Goal: Communication & Community: Answer question/provide support

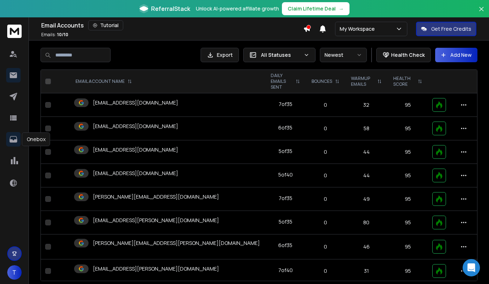
click at [13, 141] on icon at bounding box center [13, 139] width 8 height 7
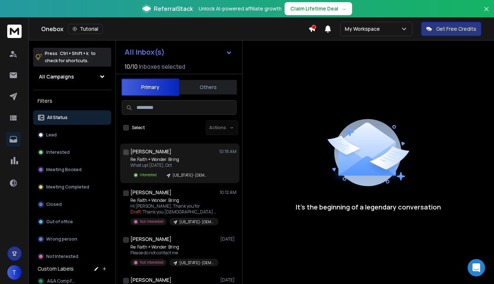
click at [217, 156] on div "Re: Faith + Wonder: Bring What up! On Thu, Oct Interested Michigan- Churches" at bounding box center [183, 167] width 106 height 22
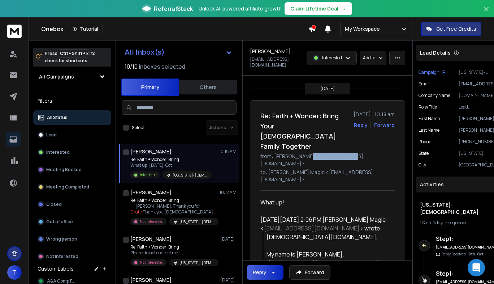
drag, startPoint x: 303, startPoint y: 141, endPoint x: 345, endPoint y: 139, distance: 42.3
click at [345, 152] on p "from: Cody Kuehl <ckuehl@gr.church>" at bounding box center [327, 159] width 134 height 14
copy p "ckuehl@gr.church"
click at [10, 141] on icon at bounding box center [13, 139] width 8 height 7
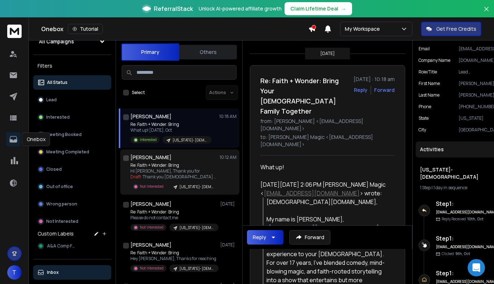
click at [179, 163] on p "Re: Faith + Wonder: Bring" at bounding box center [173, 165] width 87 height 6
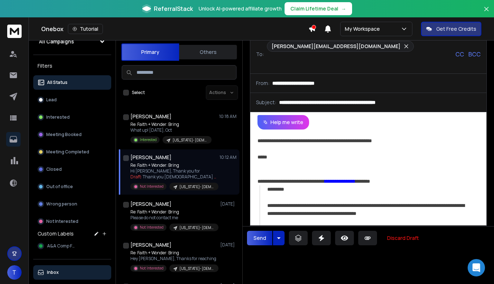
click at [258, 237] on button "Send" at bounding box center [259, 237] width 25 height 14
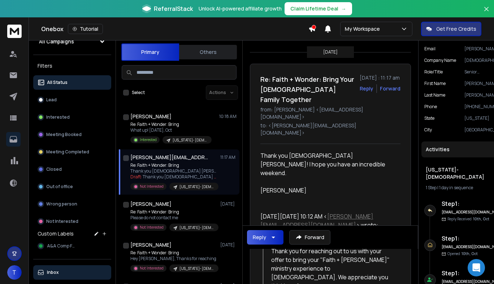
click at [178, 166] on p "Re: Faith + Wonder: Bring" at bounding box center [173, 165] width 87 height 6
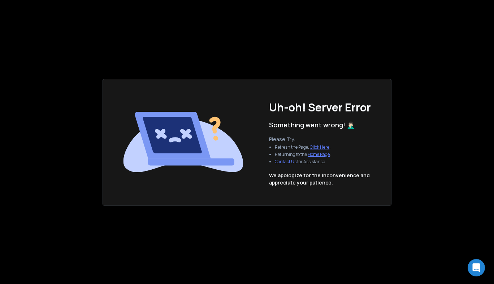
scroll to position [0, 0]
click at [294, 47] on div "Uh-oh! Server Error Something went wrong! 🤦🏻‍♂️ Please Try: Refresh the Page, C…" at bounding box center [247, 142] width 494 height 284
click at [30, 116] on div "Uh-oh! Server Error Something went wrong! 🤦🏻‍♂️ Please Try: Refresh the Page, C…" at bounding box center [247, 142] width 494 height 284
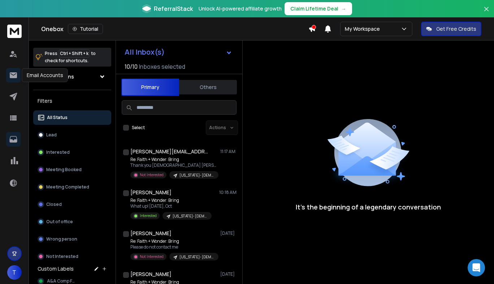
click at [14, 77] on icon at bounding box center [13, 75] width 7 height 6
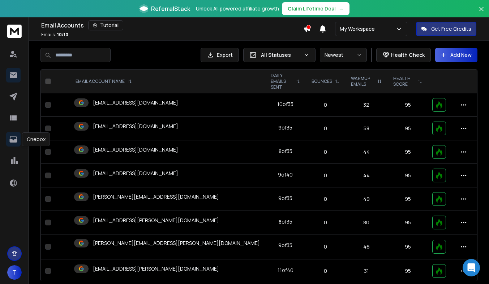
click at [14, 138] on icon at bounding box center [13, 139] width 9 height 9
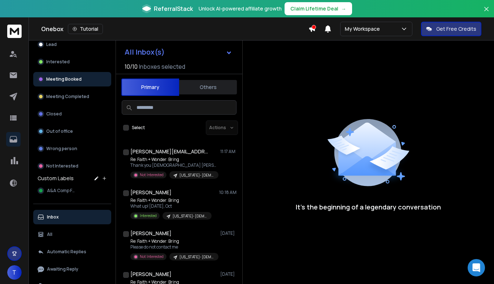
scroll to position [163, 0]
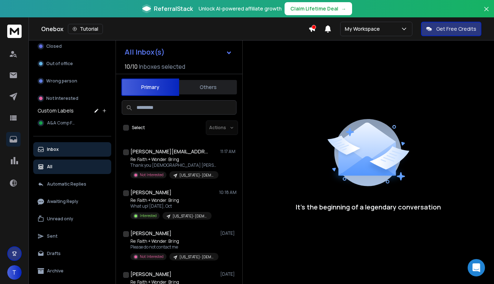
click at [50, 165] on button "All" at bounding box center [72, 166] width 78 height 14
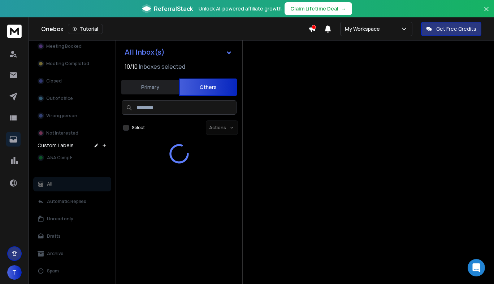
click at [215, 88] on button "Others" at bounding box center [208, 86] width 58 height 17
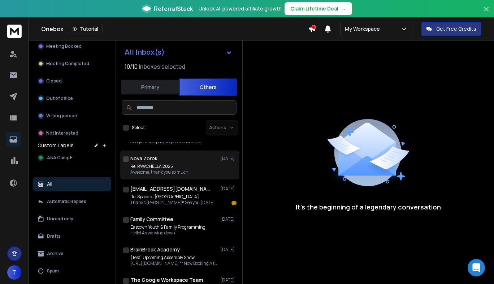
scroll to position [54, 0]
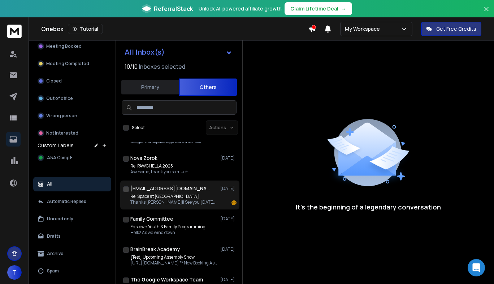
click at [189, 201] on p "Thanks [PERSON_NAME]!! See you [DATE]. [GEOGRAPHIC_DATA] On" at bounding box center [173, 202] width 87 height 6
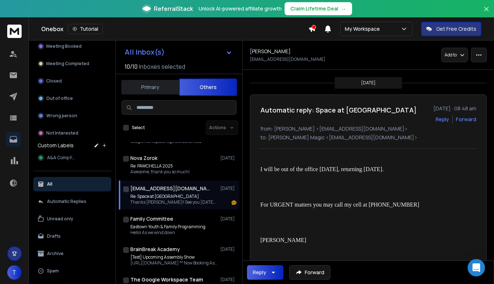
scroll to position [0, 0]
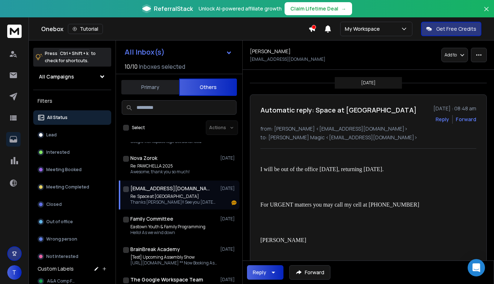
click at [51, 118] on p "All Status" at bounding box center [57, 118] width 21 height 6
click at [138, 91] on button "Primary" at bounding box center [150, 87] width 58 height 16
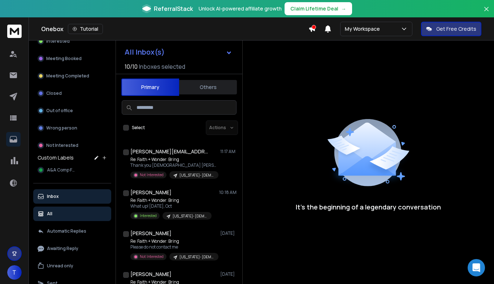
scroll to position [113, 0]
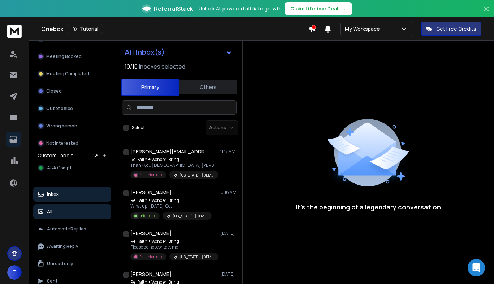
click at [54, 212] on button "All" at bounding box center [72, 211] width 78 height 14
